Goal: Communication & Community: Answer question/provide support

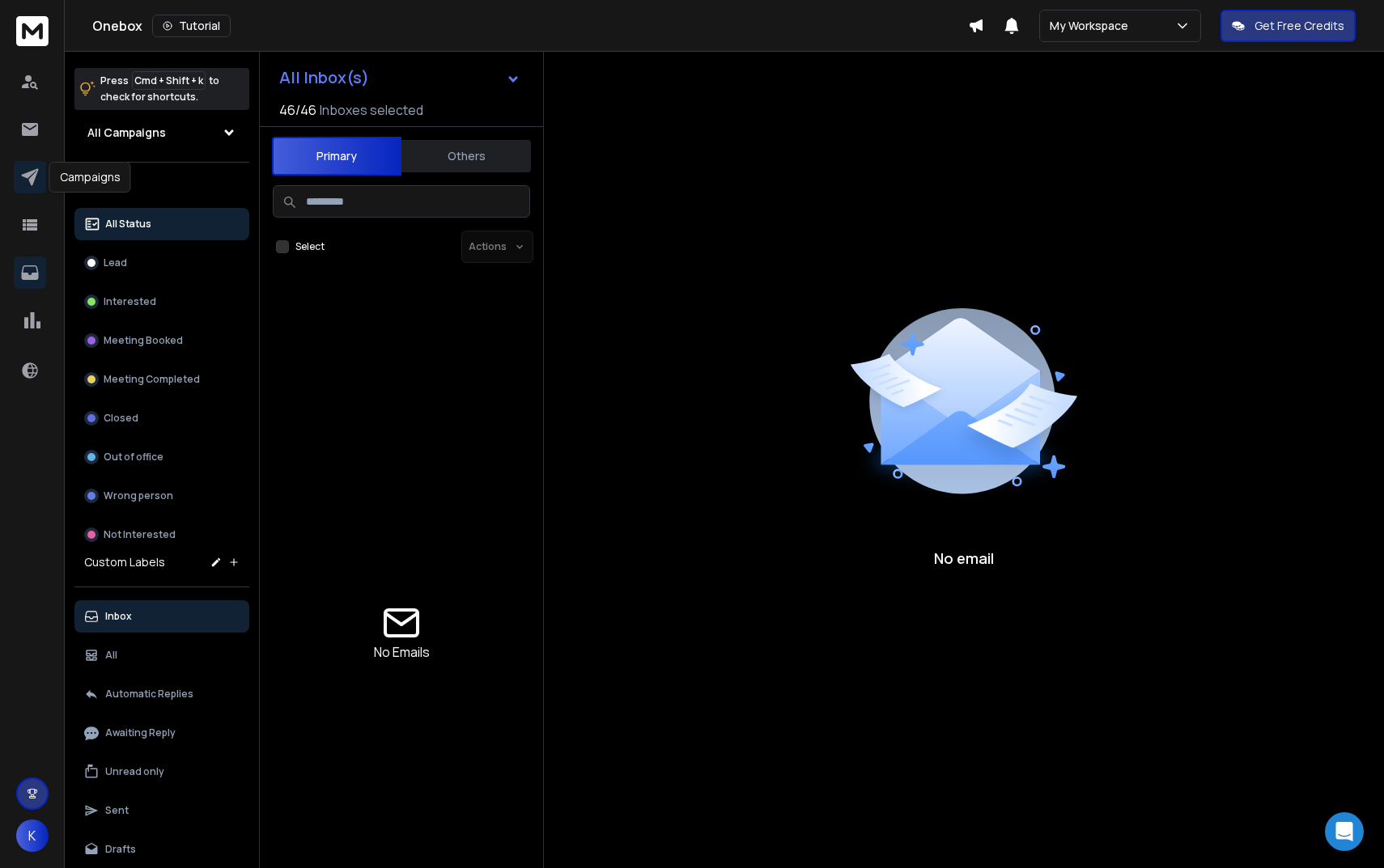
click at [38, 173] on icon at bounding box center [29, 176] width 19 height 19
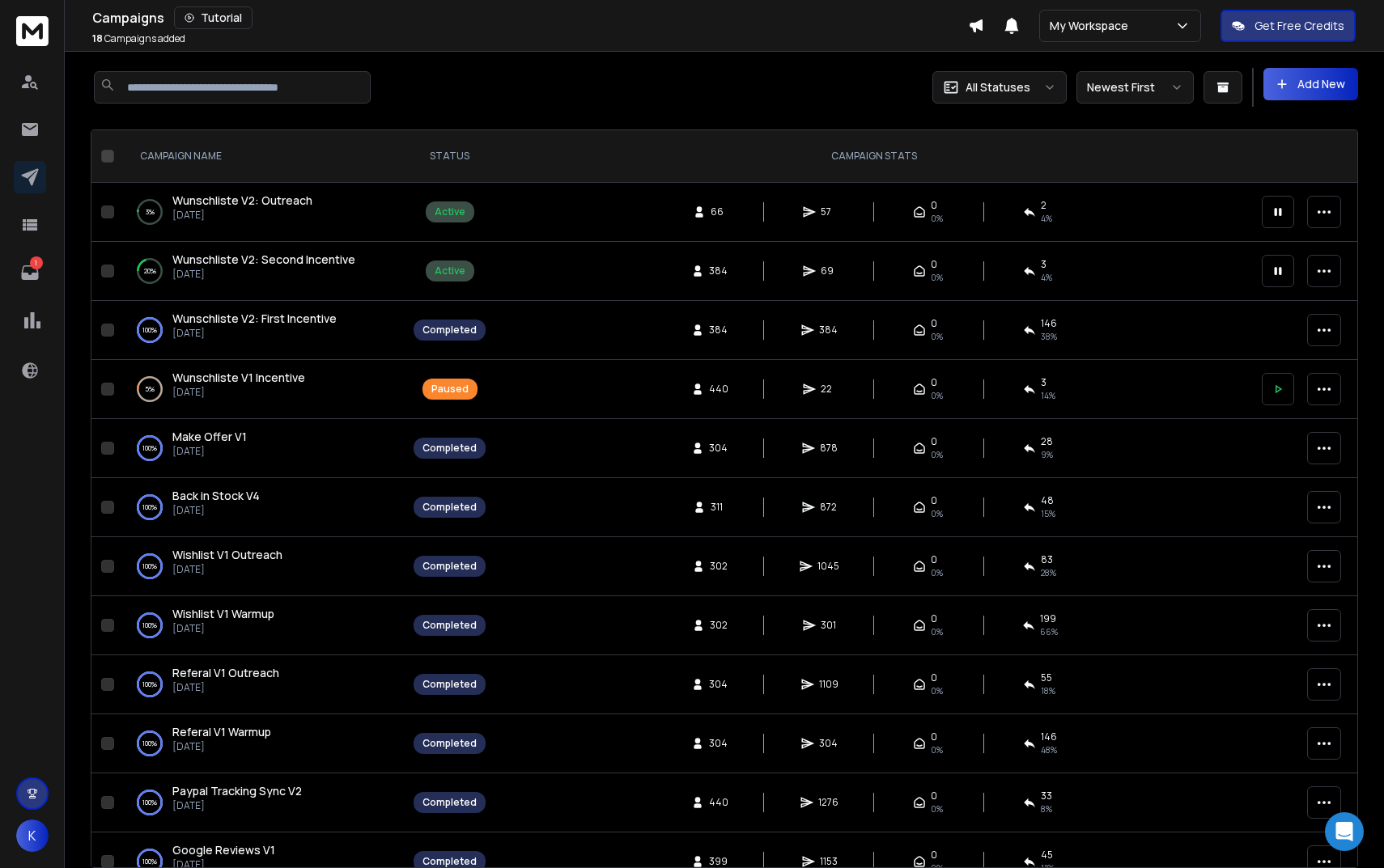
click at [25, 146] on div at bounding box center [32, 133] width 37 height 38
click at [29, 120] on icon at bounding box center [29, 129] width 19 height 19
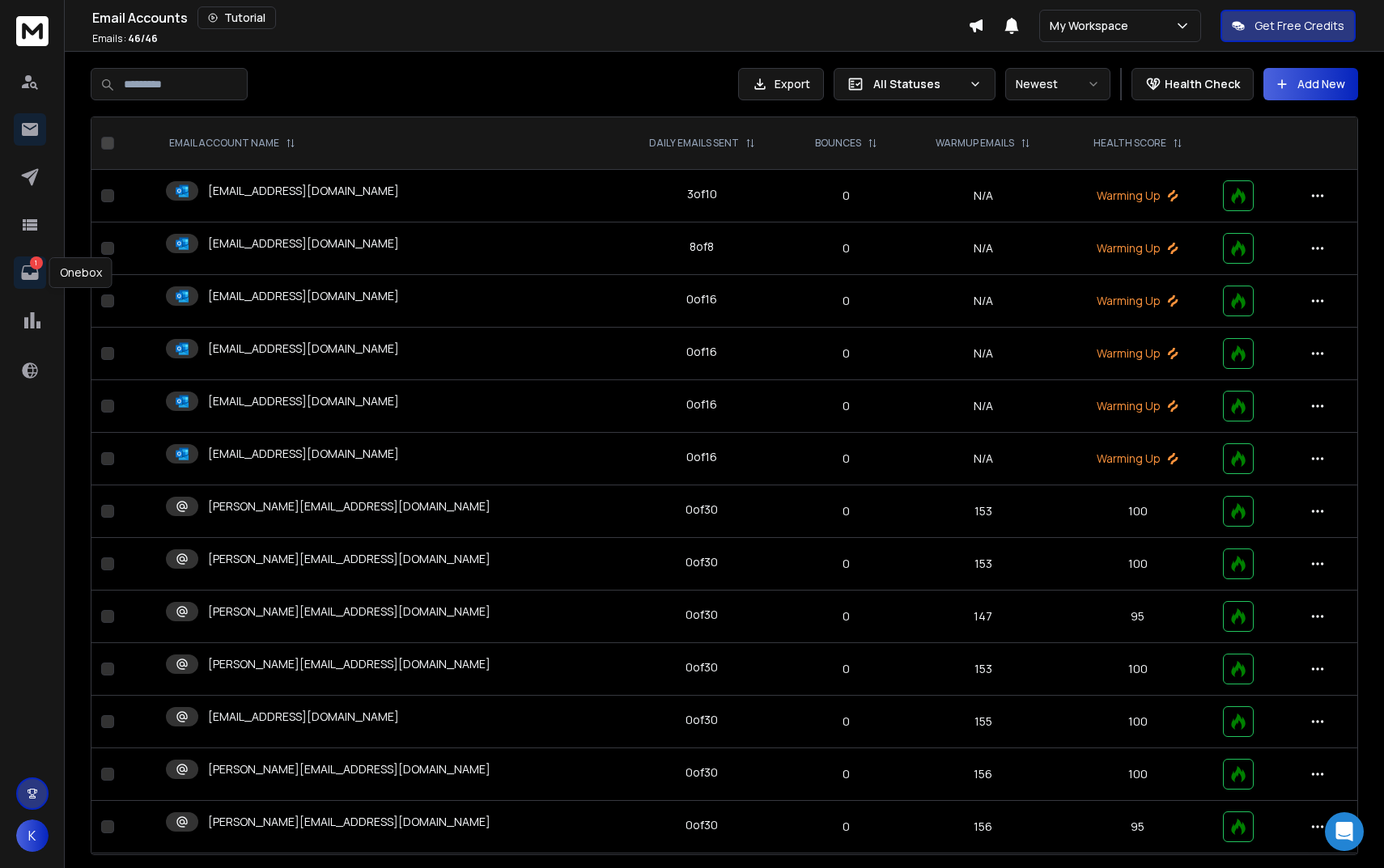
click at [33, 263] on p "1" at bounding box center [36, 263] width 13 height 13
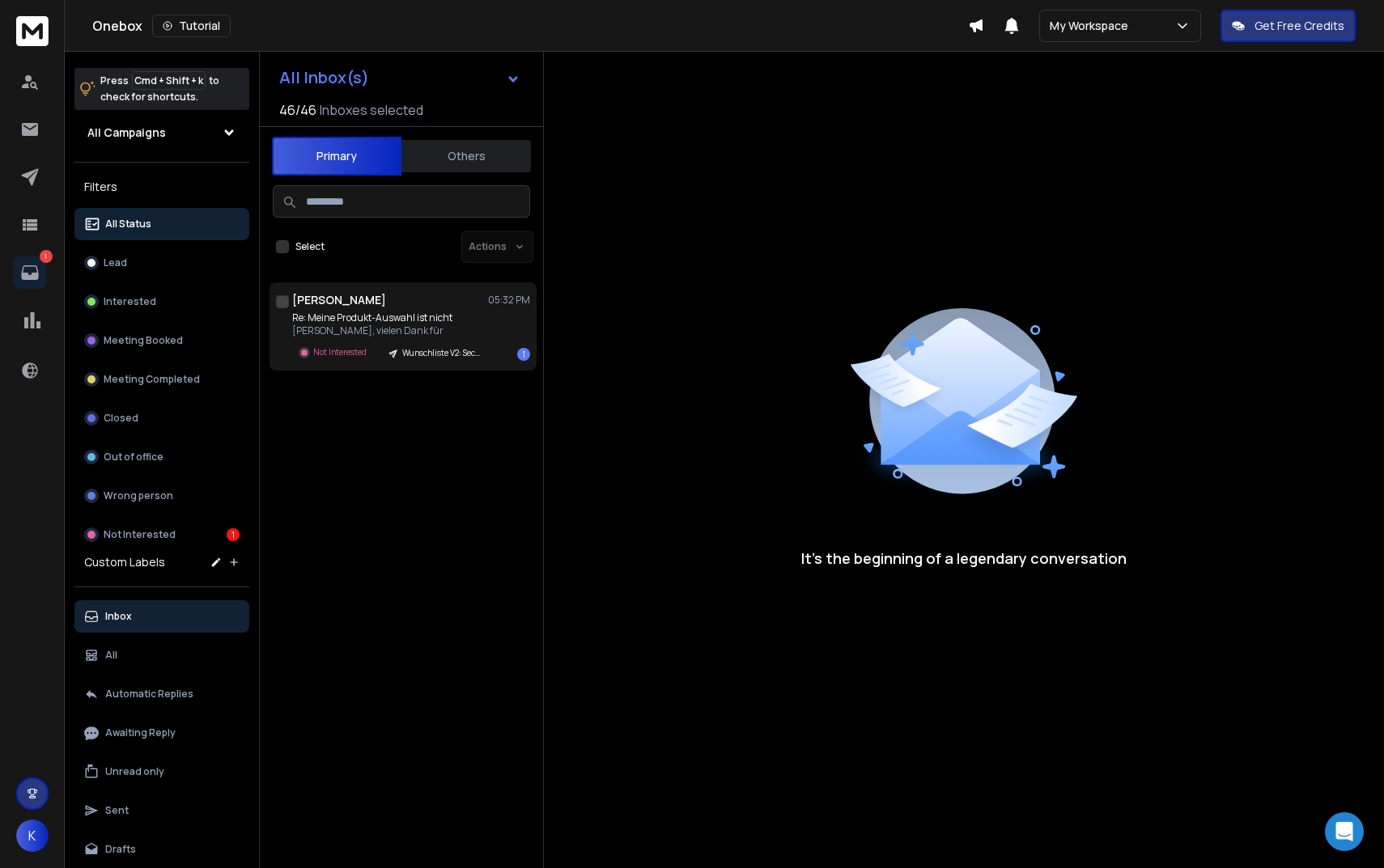
click at [403, 325] on p "[PERSON_NAME], vielen Dank für" at bounding box center [389, 331] width 195 height 13
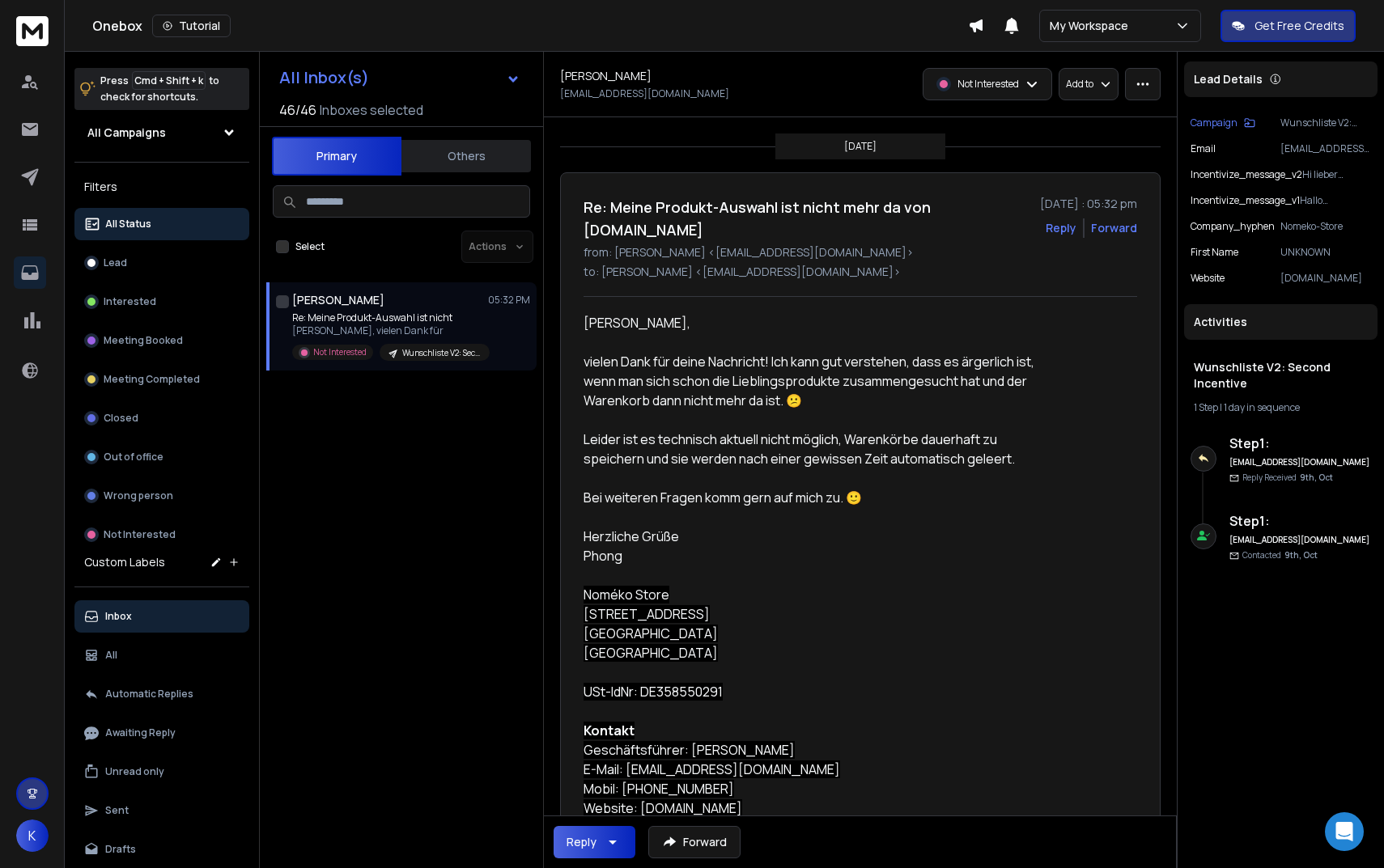
click at [584, 845] on div "Reply" at bounding box center [581, 842] width 30 height 16
click at [601, 847] on div "Reply" at bounding box center [594, 842] width 55 height 19
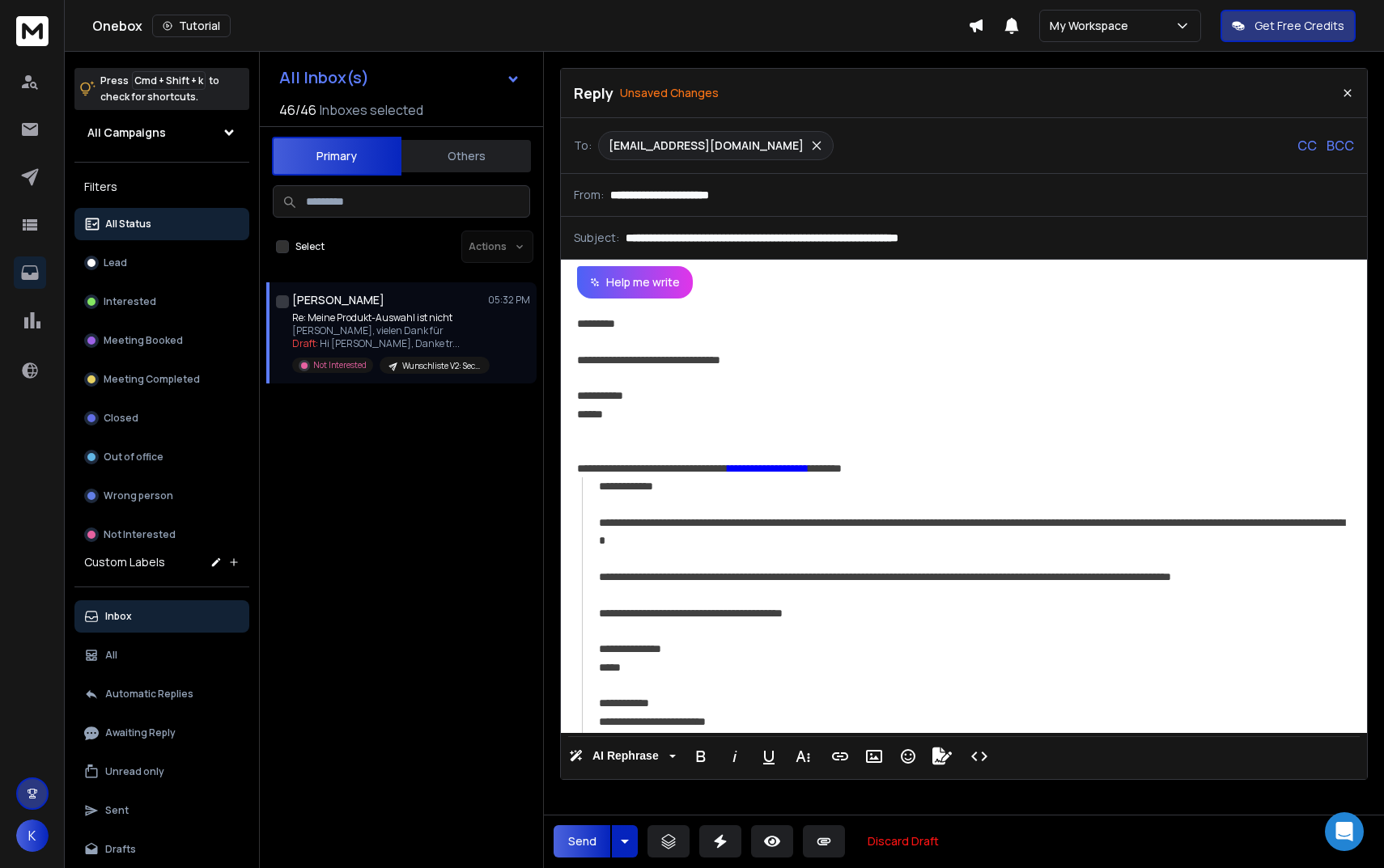
click at [579, 834] on button "Send" at bounding box center [582, 842] width 56 height 33
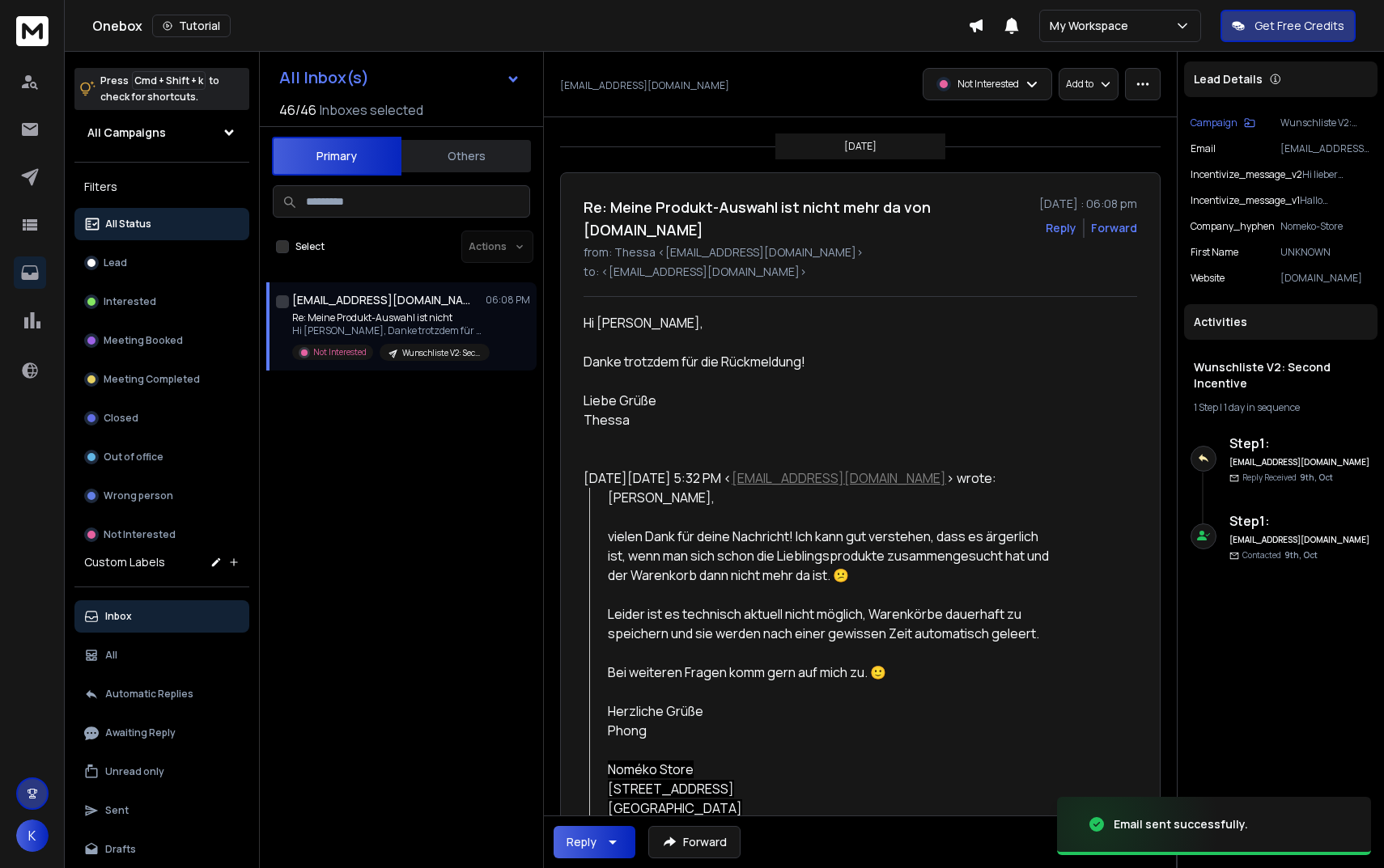
click at [1137, 85] on icon "button" at bounding box center [1142, 84] width 12 height 3
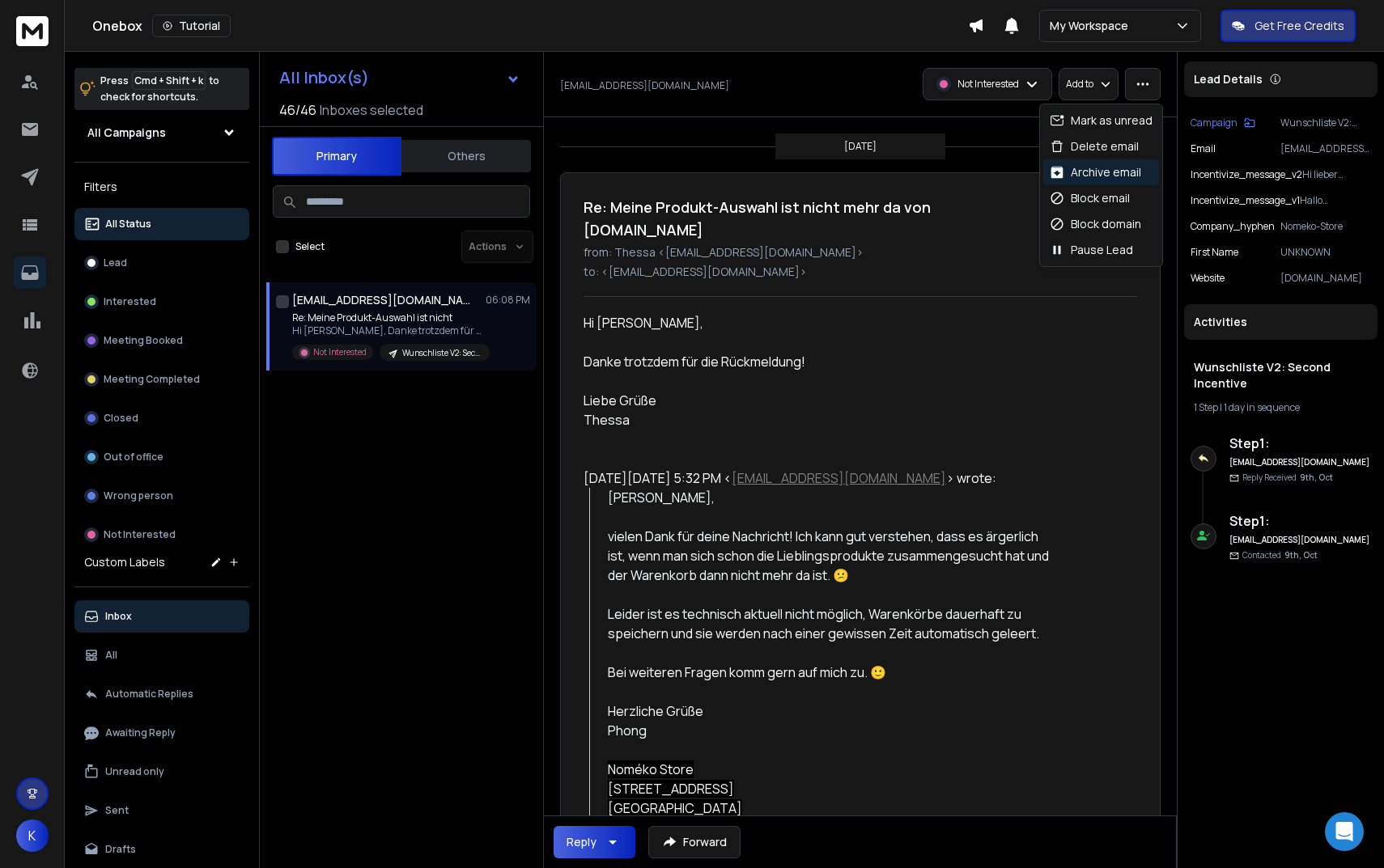
click at [1098, 176] on div "Archive email" at bounding box center [1095, 173] width 92 height 16
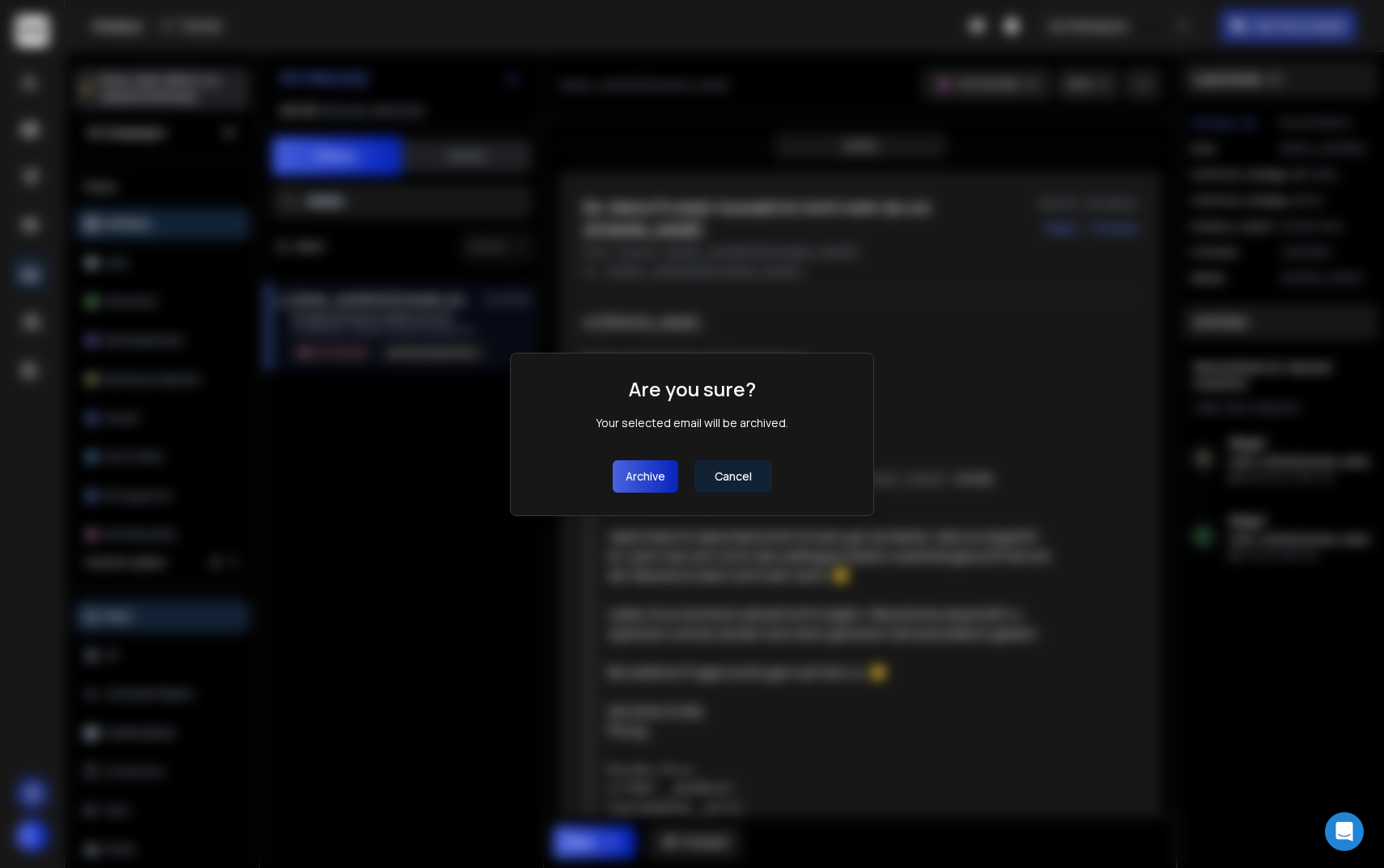
click at [652, 478] on p "archive" at bounding box center [646, 476] width 40 height 16
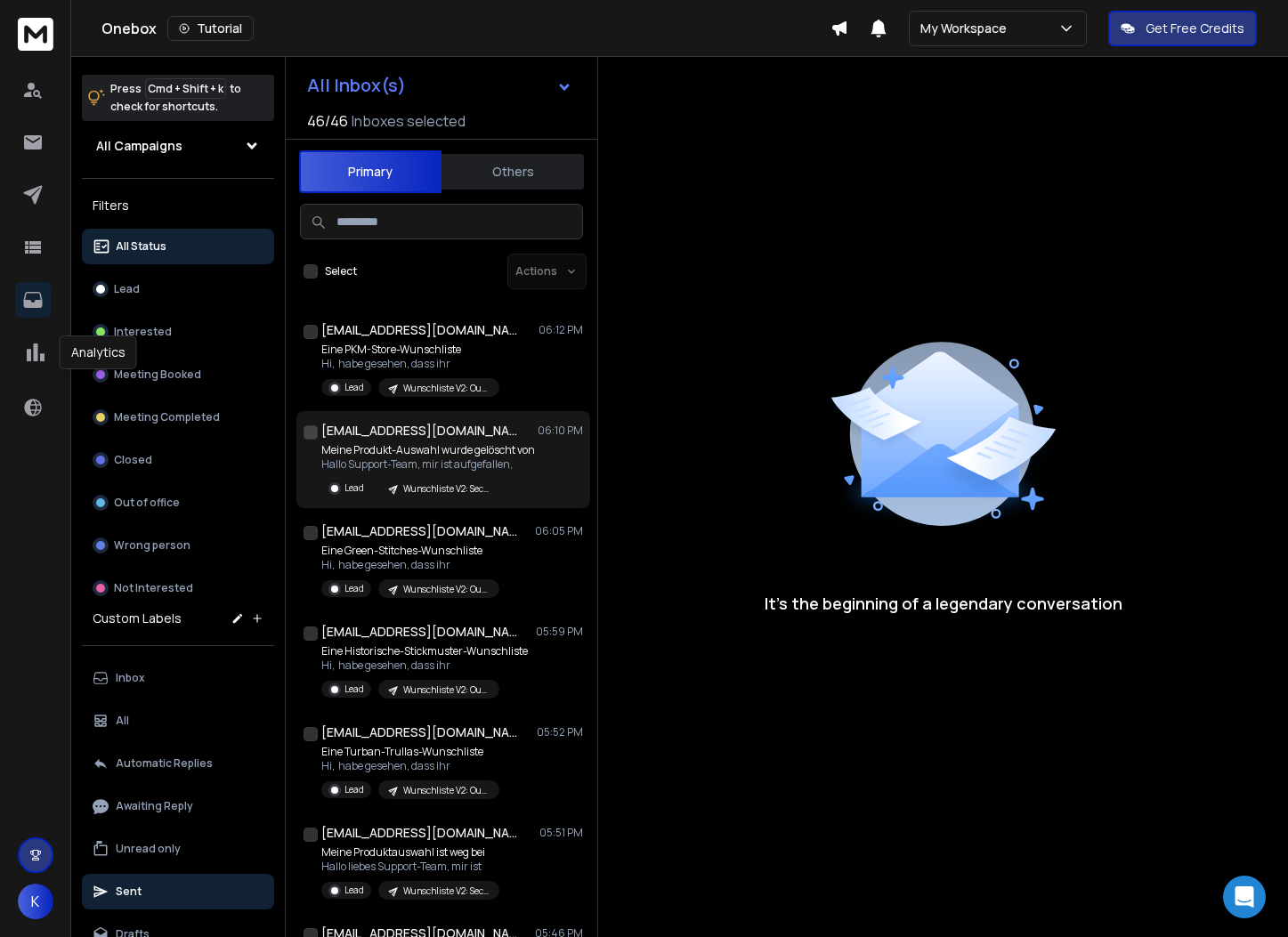
click at [395, 485] on icon at bounding box center [394, 487] width 12 height 12
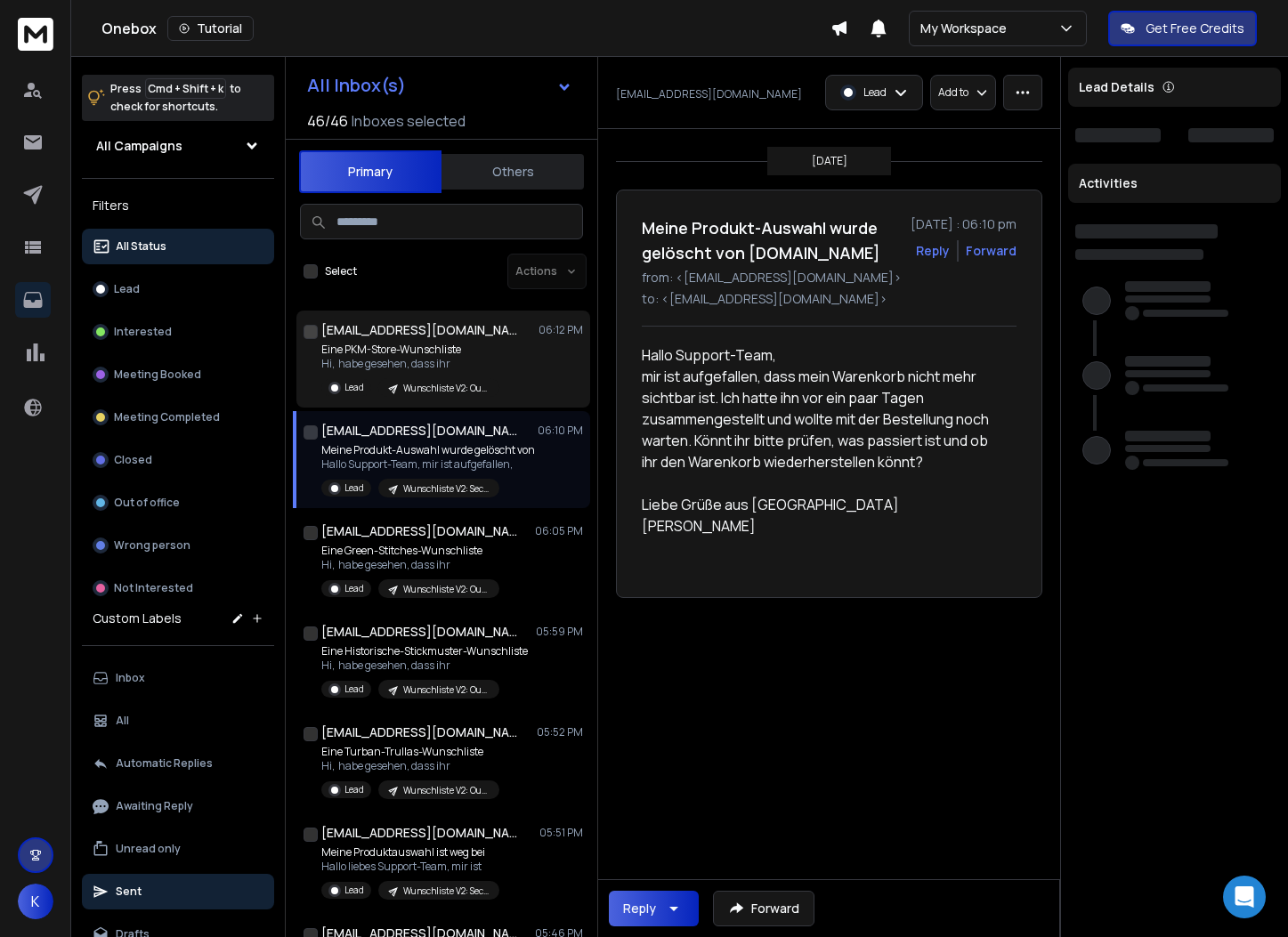
click at [379, 375] on div "Eine PKM-Store-Wunschliste Hi, habe gesehen, dass ihr Lead Wunschliste V2: Outr…" at bounding box center [410, 370] width 178 height 54
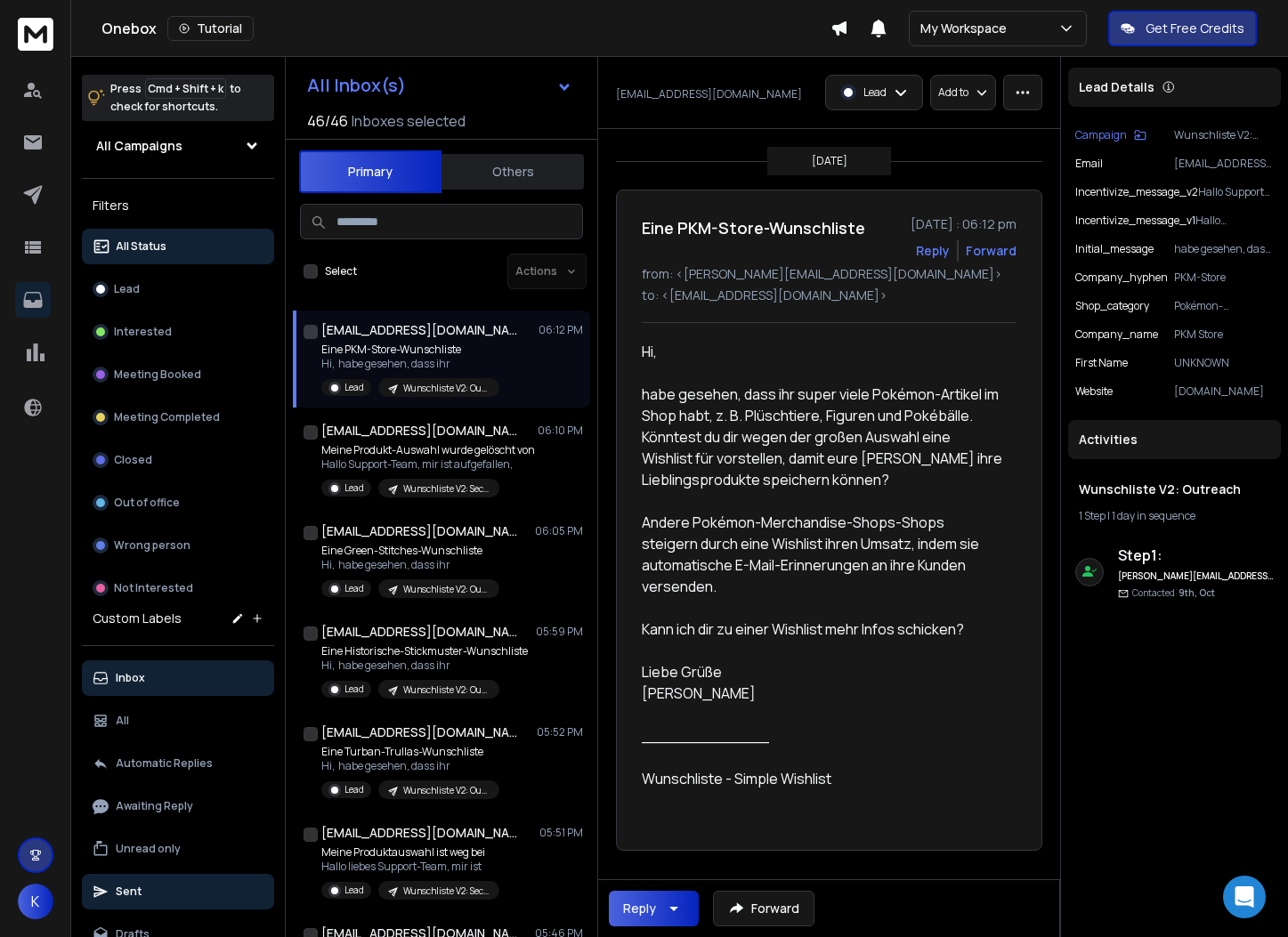
click at [135, 665] on button "Inbox" at bounding box center [178, 678] width 192 height 36
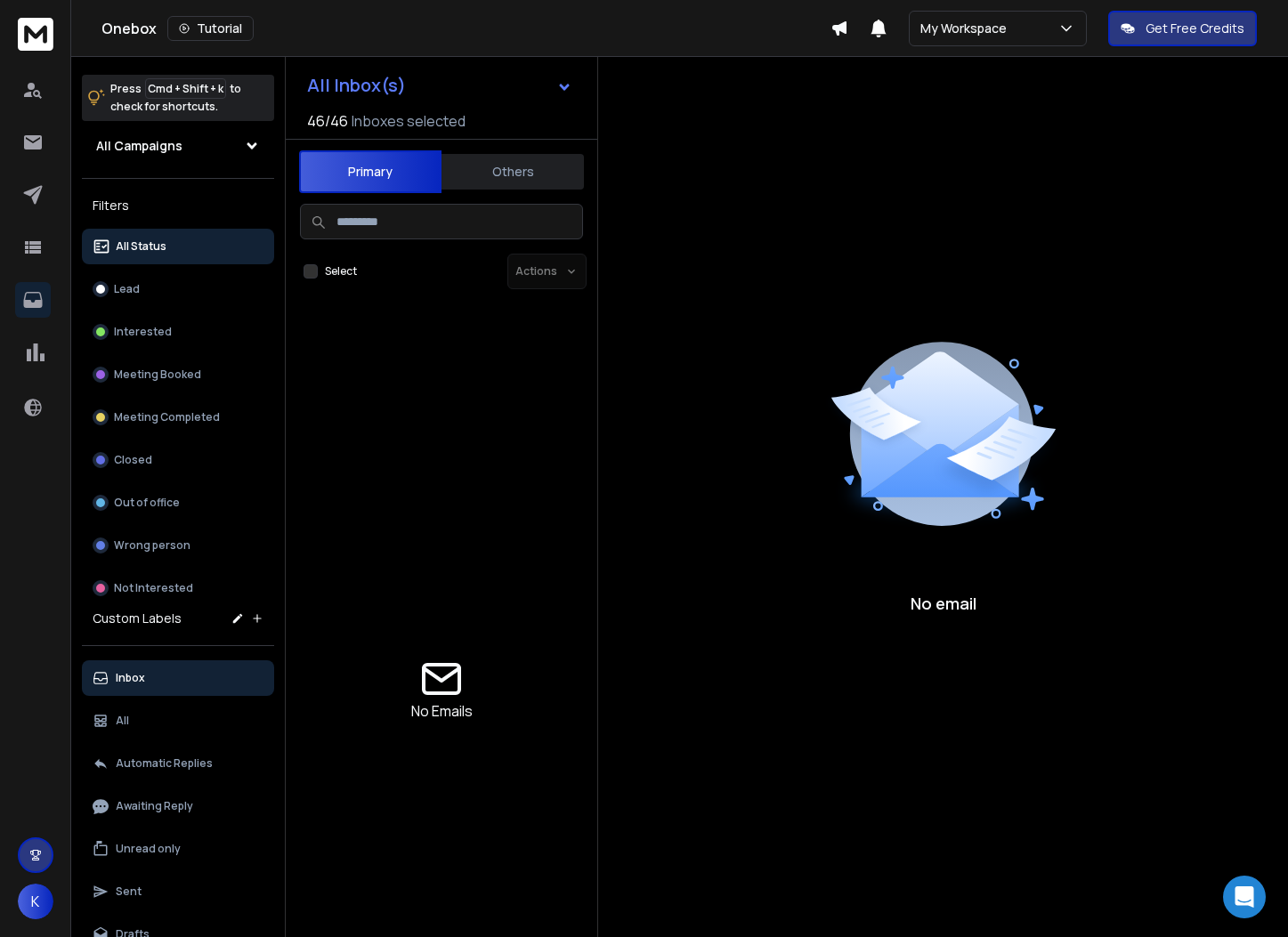
click at [46, 167] on div at bounding box center [35, 251] width 41 height 359
click at [33, 187] on icon at bounding box center [32, 194] width 21 height 21
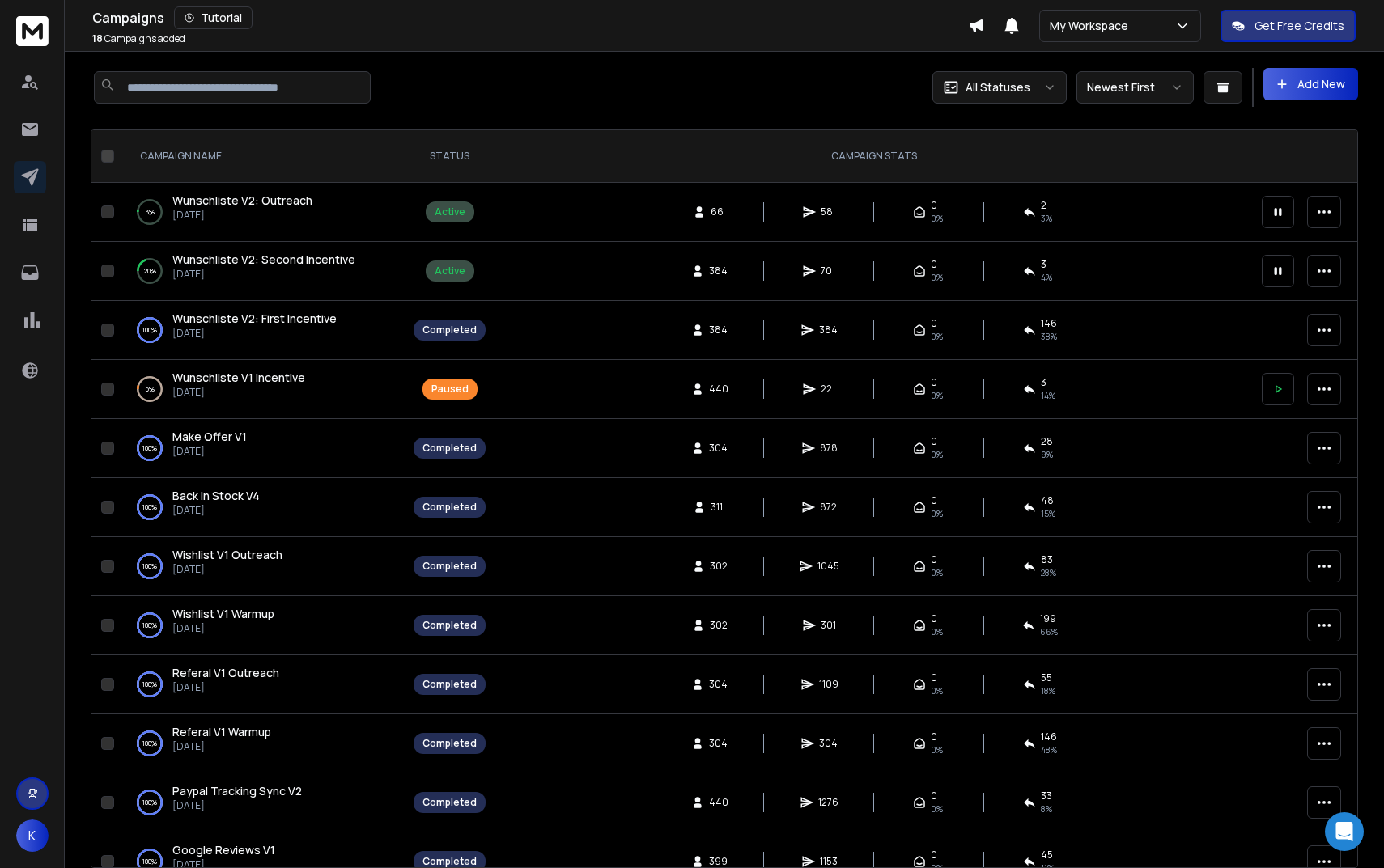
click at [206, 93] on input at bounding box center [232, 87] width 276 height 33
click at [485, 82] on div at bounding box center [407, 87] width 634 height 39
click at [254, 83] on input at bounding box center [232, 87] width 276 height 33
click at [421, 83] on div at bounding box center [407, 87] width 634 height 39
